Goal: Check status

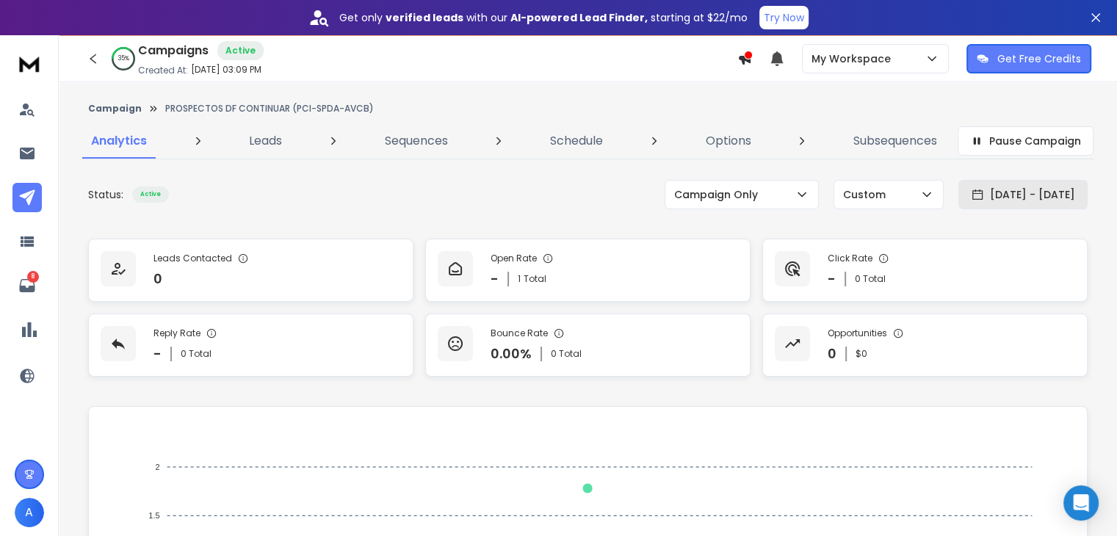
click at [993, 195] on button "[DATE] - [DATE]" at bounding box center [1022, 194] width 129 height 29
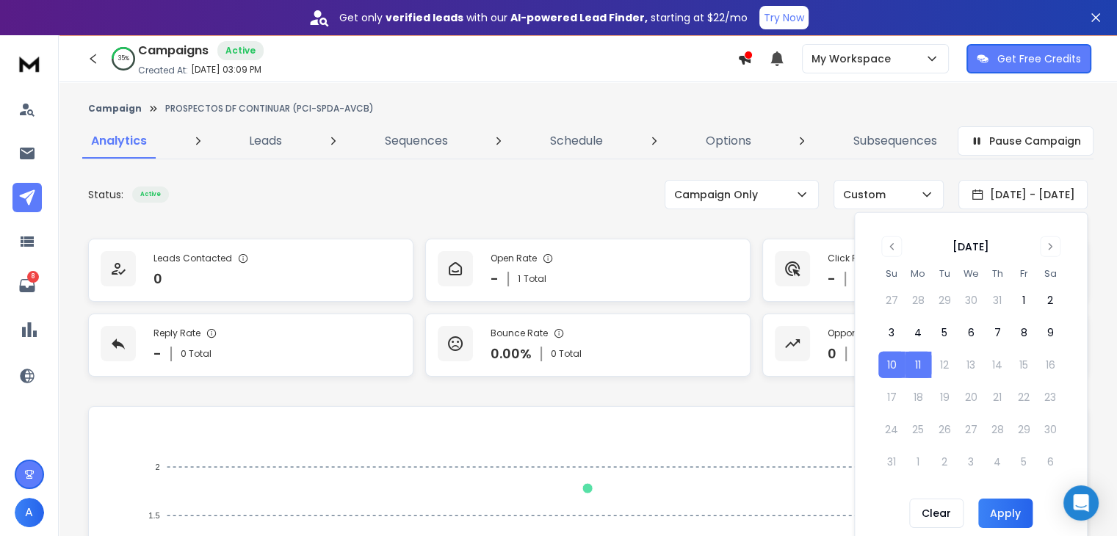
click at [921, 371] on button "11" at bounding box center [917, 365] width 26 height 26
click at [887, 371] on button "10" at bounding box center [891, 365] width 26 height 26
click at [997, 515] on button "Apply" at bounding box center [1005, 512] width 54 height 29
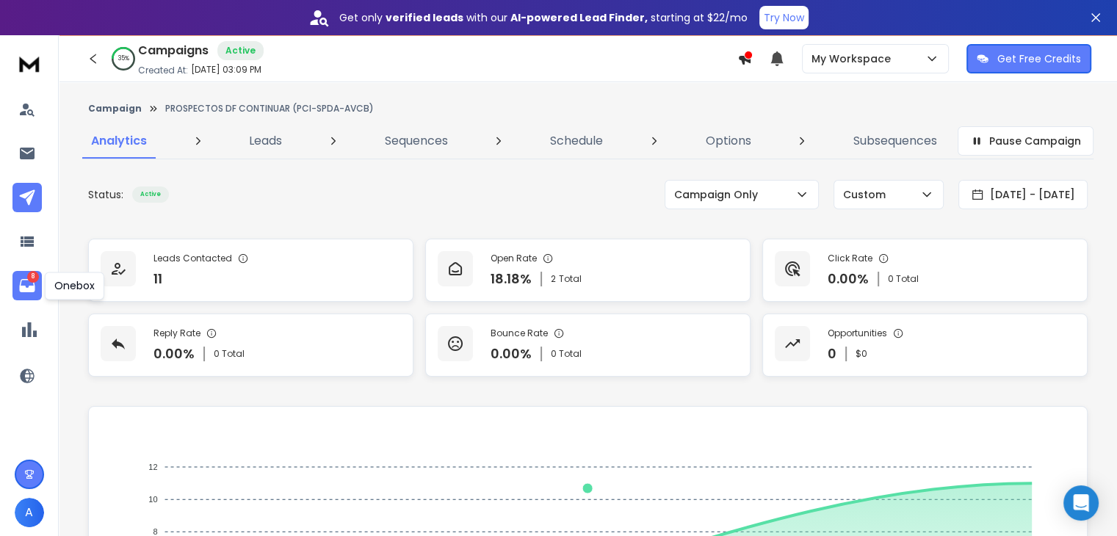
click at [30, 282] on p "8" at bounding box center [33, 277] width 12 height 12
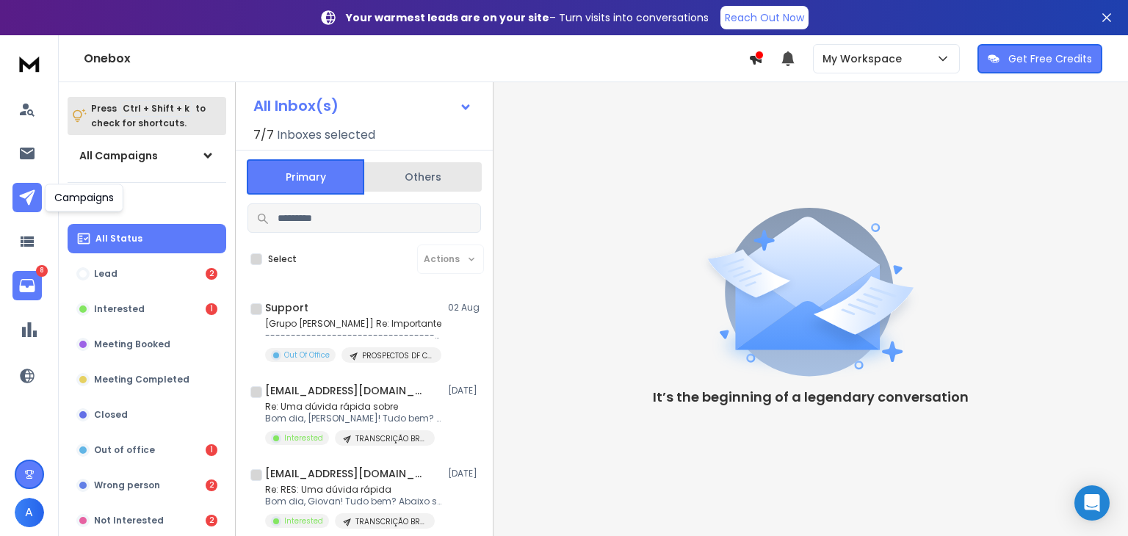
click at [26, 200] on icon at bounding box center [26, 196] width 15 height 15
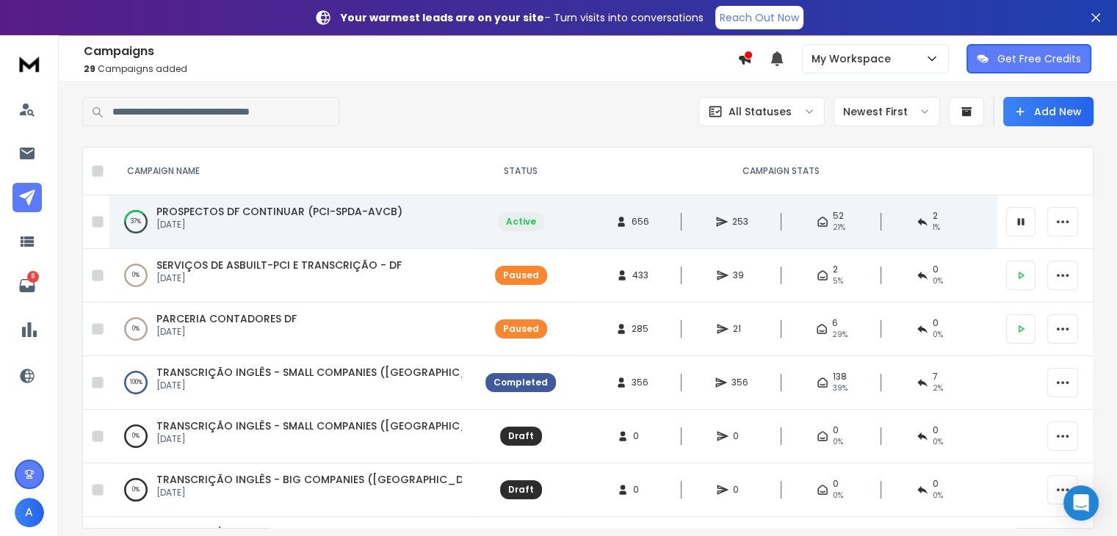
click at [379, 206] on span "PROSPECTOS DF CONTINUAR (PCI-SPDA-AVCB)" at bounding box center [279, 211] width 246 height 15
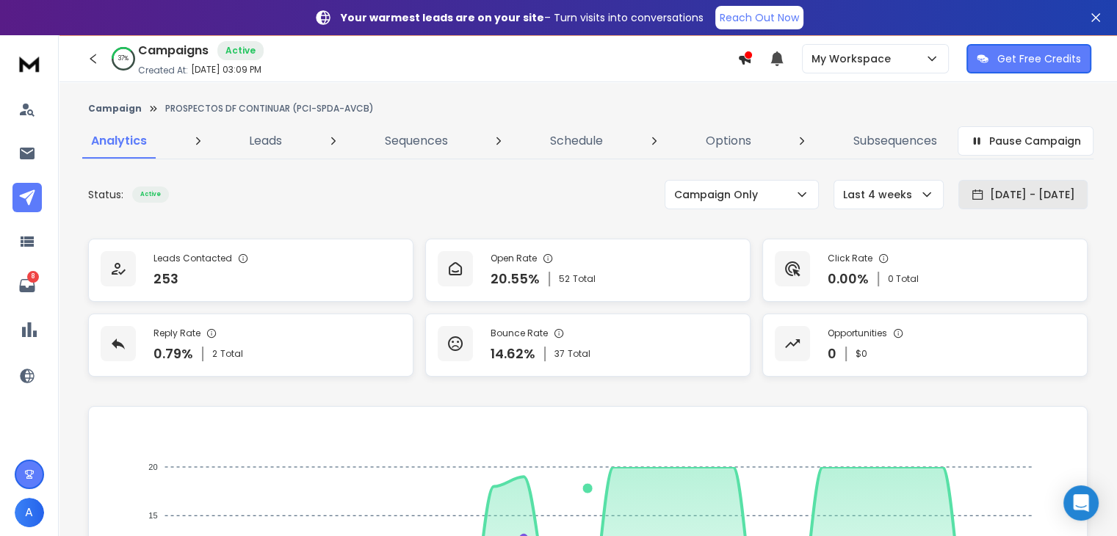
click at [965, 189] on button "[DATE] - [DATE]" at bounding box center [1022, 194] width 129 height 29
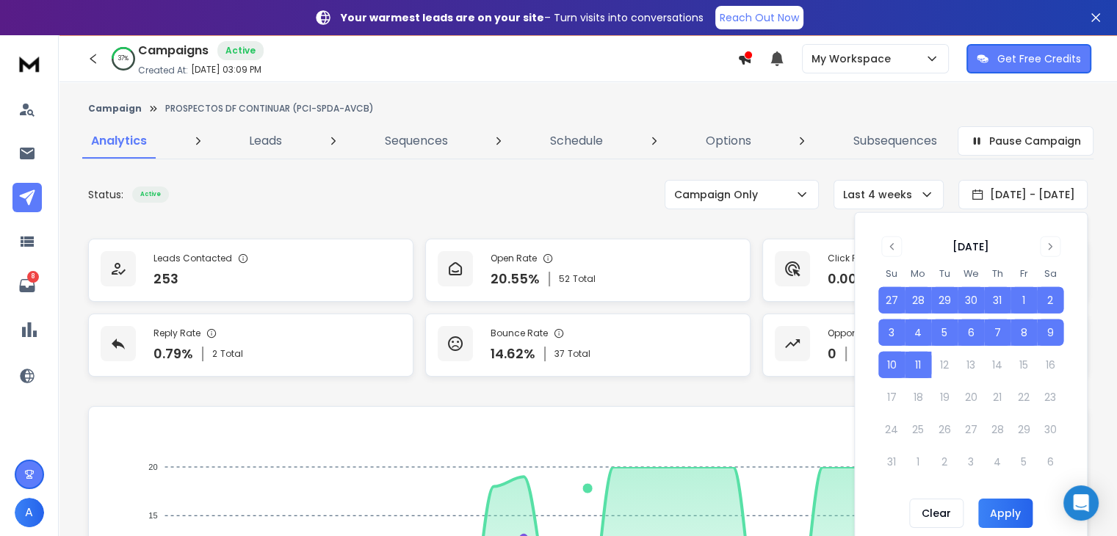
click at [921, 371] on button "11" at bounding box center [917, 365] width 26 height 26
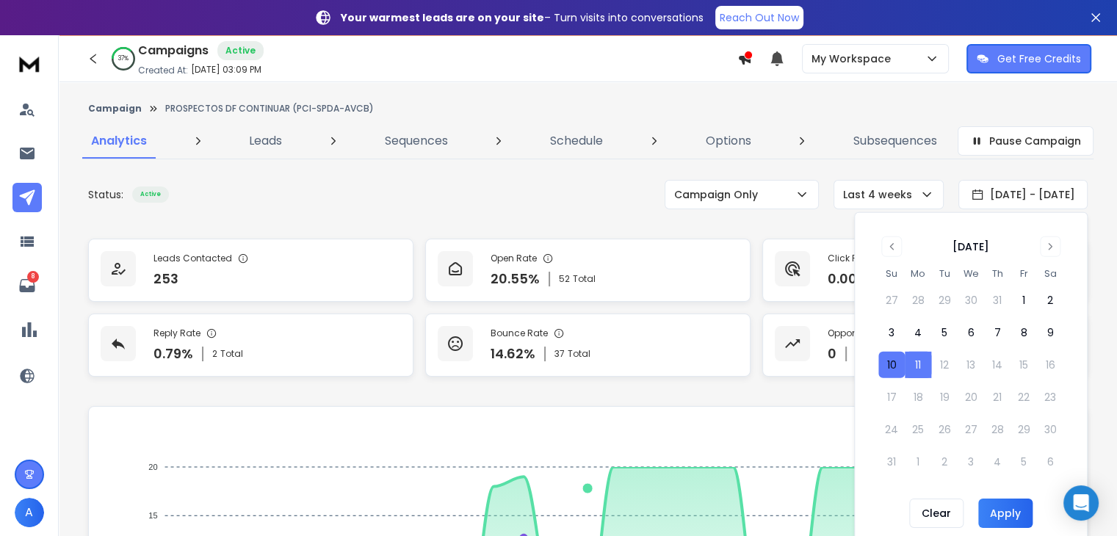
click at [899, 371] on button "10" at bounding box center [891, 365] width 26 height 26
click at [1002, 512] on button "Apply" at bounding box center [1005, 512] width 54 height 29
